Goal: Task Accomplishment & Management: Manage account settings

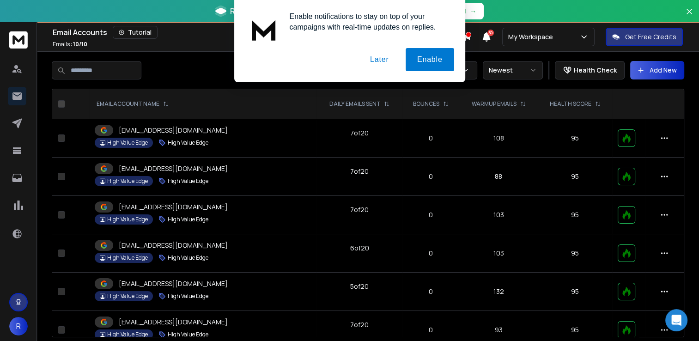
click at [381, 60] on button "Later" at bounding box center [379, 59] width 42 height 23
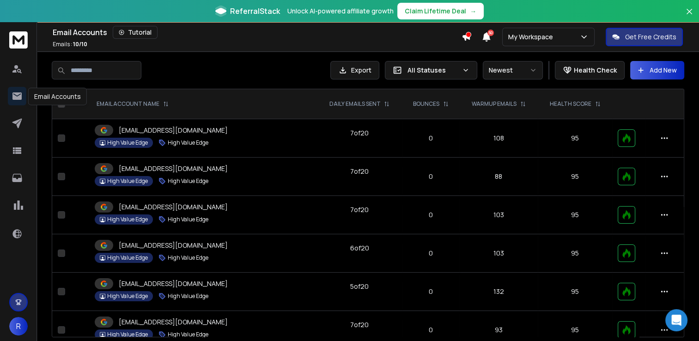
click at [17, 90] on link at bounding box center [17, 96] width 18 height 18
click at [21, 95] on icon at bounding box center [16, 95] width 9 height 7
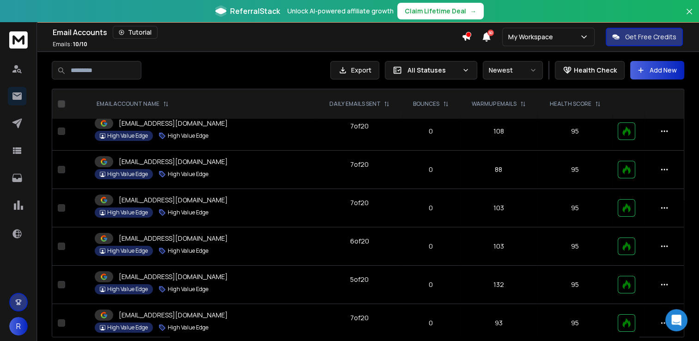
scroll to position [5, 0]
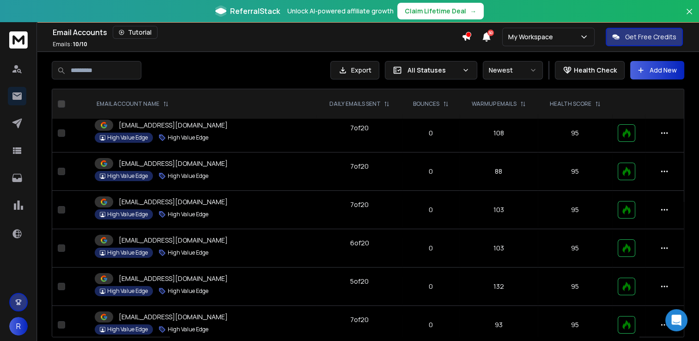
click at [100, 72] on input at bounding box center [97, 70] width 90 height 18
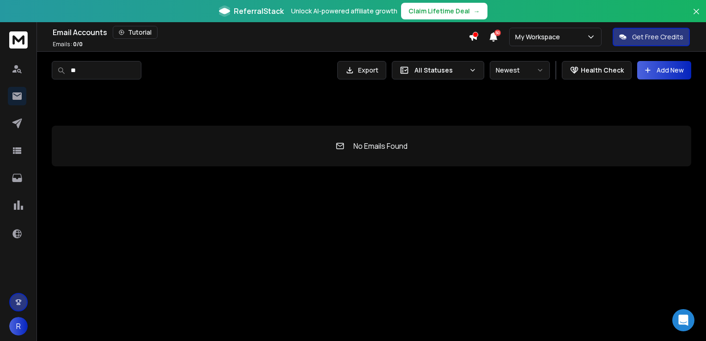
type input "*"
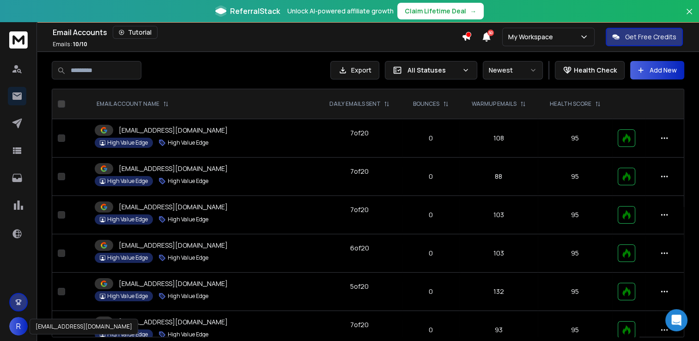
click at [17, 323] on span "R" at bounding box center [18, 326] width 18 height 18
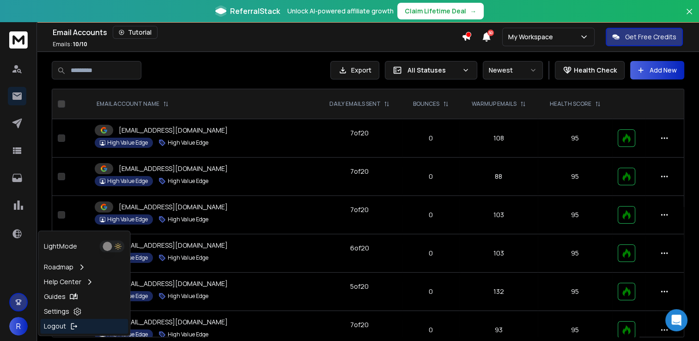
click at [63, 324] on p "Logout" at bounding box center [55, 325] width 22 height 9
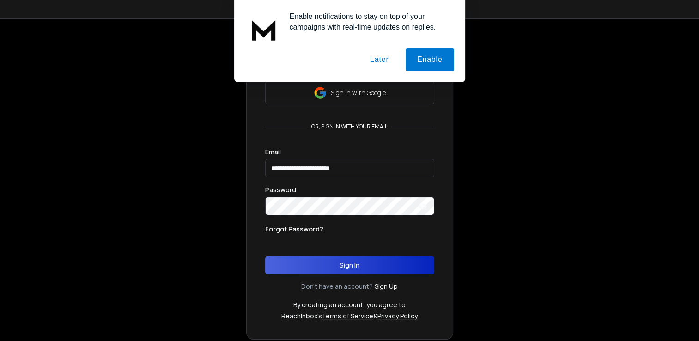
click at [362, 169] on input "**********" at bounding box center [349, 168] width 169 height 18
type input "**********"
click at [336, 260] on button "Sign In" at bounding box center [349, 265] width 169 height 18
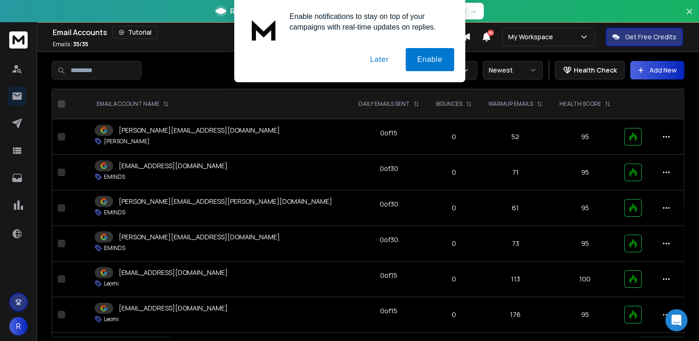
click at [93, 71] on div "Enable notifications to stay on top of your campaigns with real-time updates on…" at bounding box center [349, 41] width 699 height 82
click at [87, 66] on div "Enable notifications to stay on top of your campaigns with real-time updates on…" at bounding box center [349, 41] width 699 height 82
click at [436, 51] on button "Enable" at bounding box center [429, 59] width 48 height 23
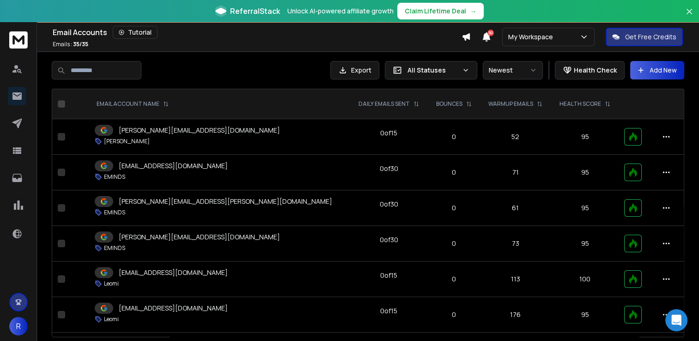
click at [84, 66] on input at bounding box center [97, 70] width 90 height 18
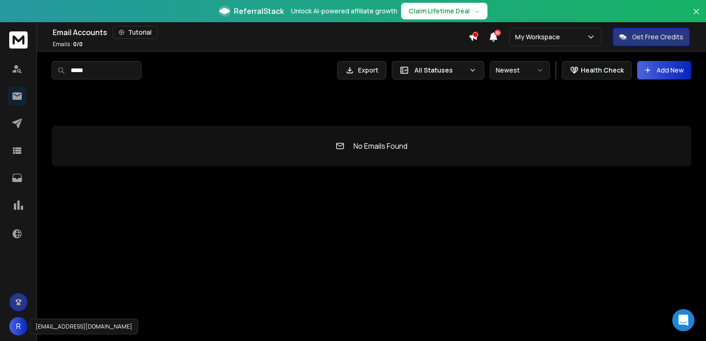
type input "*****"
click at [19, 326] on span "R" at bounding box center [18, 326] width 18 height 18
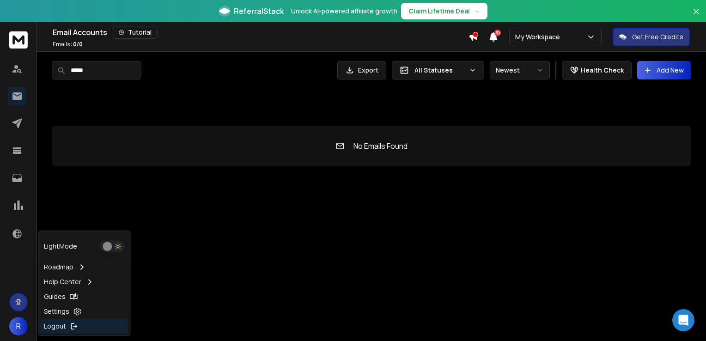
click at [71, 322] on icon at bounding box center [74, 326] width 8 height 8
